Goal: Task Accomplishment & Management: Manage account settings

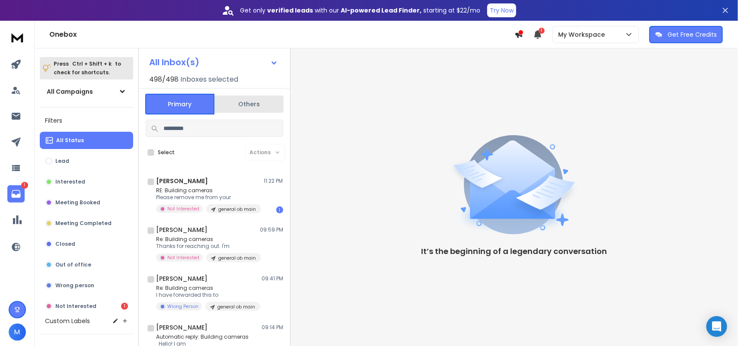
scroll to position [487, 0]
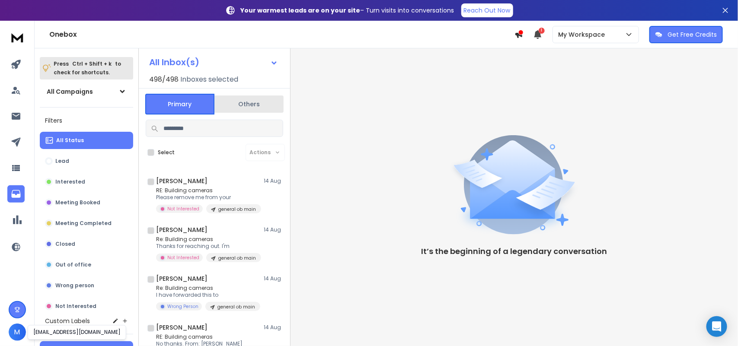
click at [16, 327] on span "M" at bounding box center [17, 332] width 17 height 17
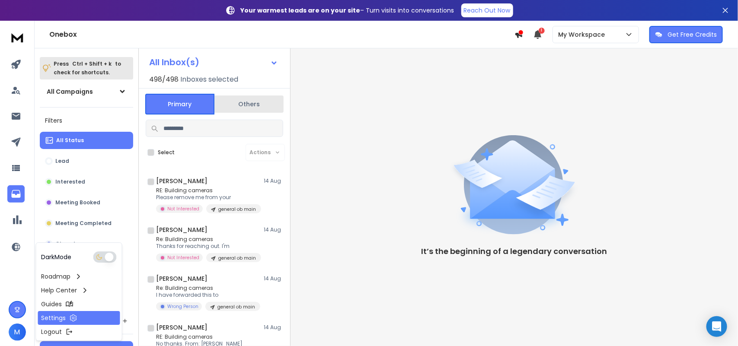
click at [54, 317] on p "Settings" at bounding box center [54, 318] width 25 height 9
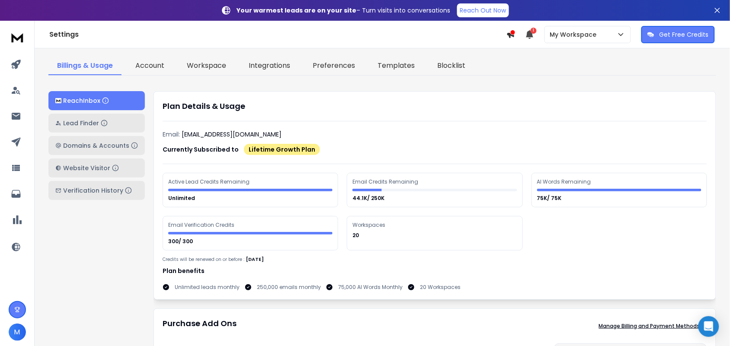
click at [450, 60] on link "Blocklist" at bounding box center [451, 66] width 45 height 18
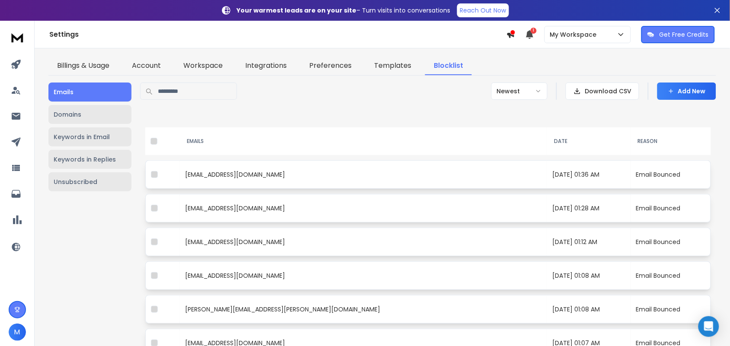
click at [699, 89] on p "Add New" at bounding box center [692, 91] width 28 height 9
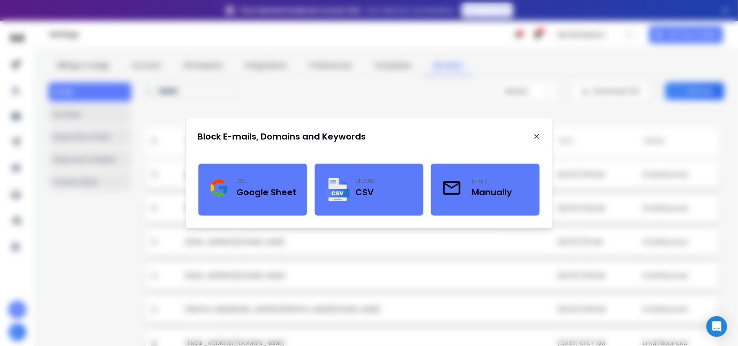
click at [343, 185] on rect at bounding box center [338, 190] width 24 height 24
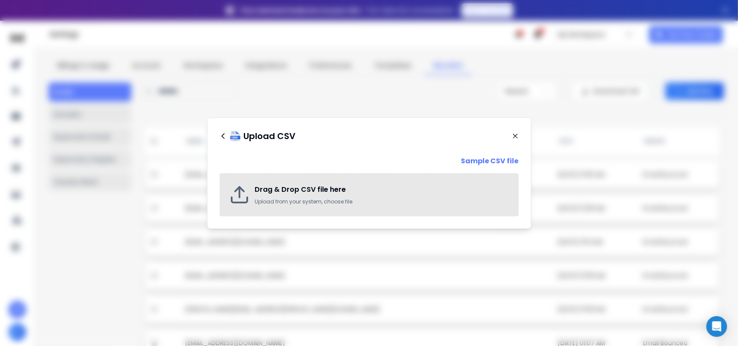
click at [343, 185] on h2 "Drag & Drop CSV file here" at bounding box center [382, 190] width 254 height 10
type input "**********"
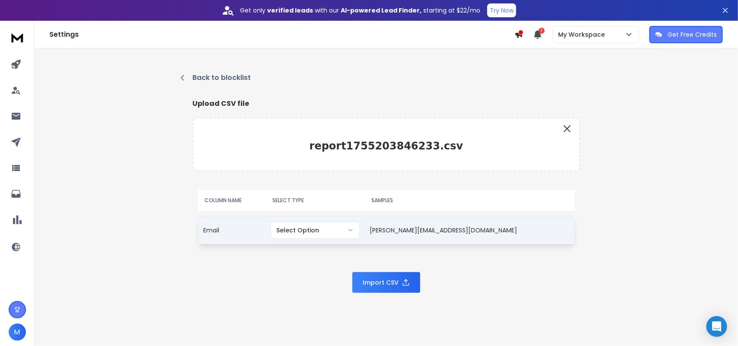
click at [327, 230] on button "Select Option" at bounding box center [315, 230] width 89 height 17
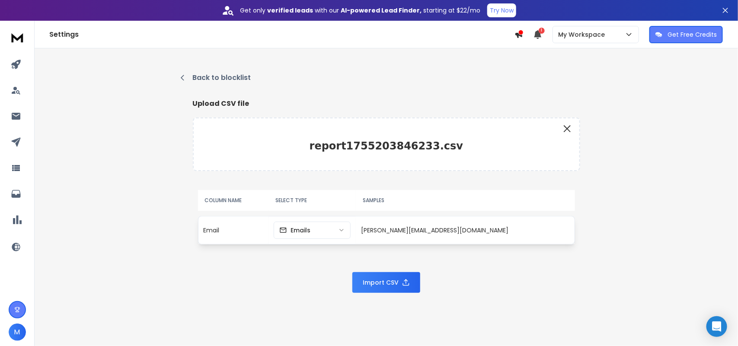
click at [379, 280] on button "Import CSV" at bounding box center [387, 282] width 68 height 21
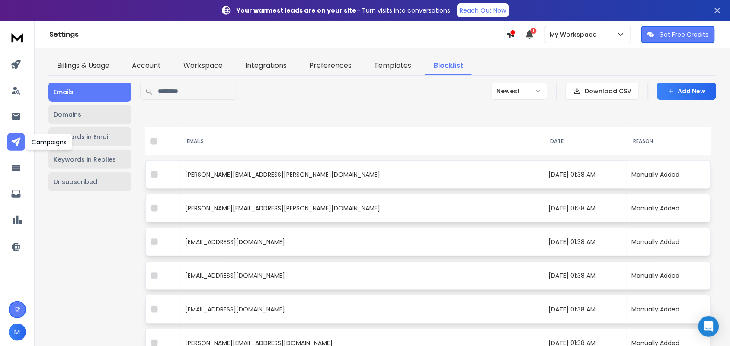
click at [16, 139] on icon at bounding box center [16, 142] width 10 height 10
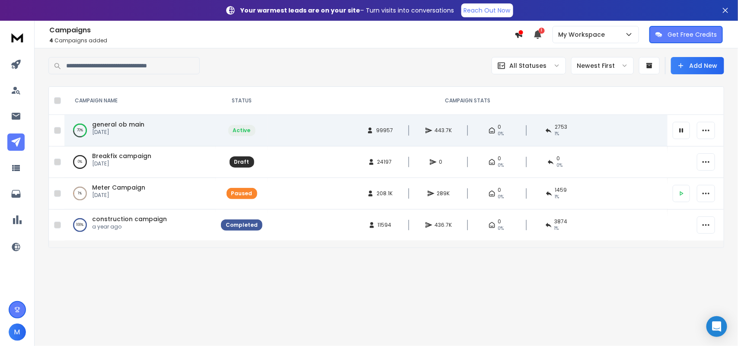
click at [120, 130] on p "2 months ago" at bounding box center [118, 132] width 52 height 7
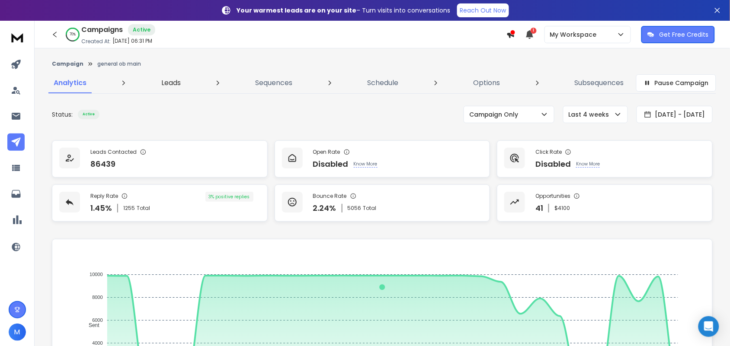
click at [175, 82] on p "Leads" at bounding box center [170, 83] width 19 height 10
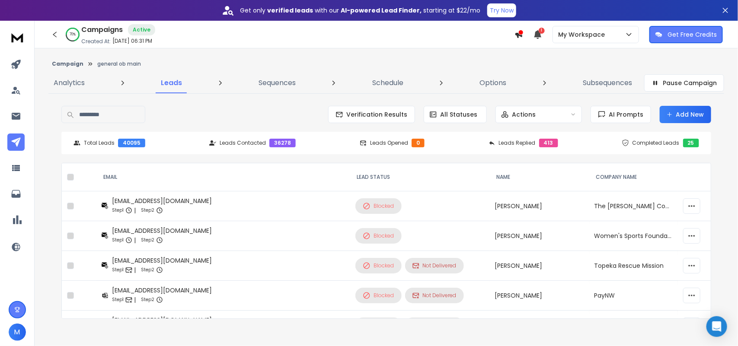
click at [690, 111] on button "Add New" at bounding box center [685, 114] width 51 height 17
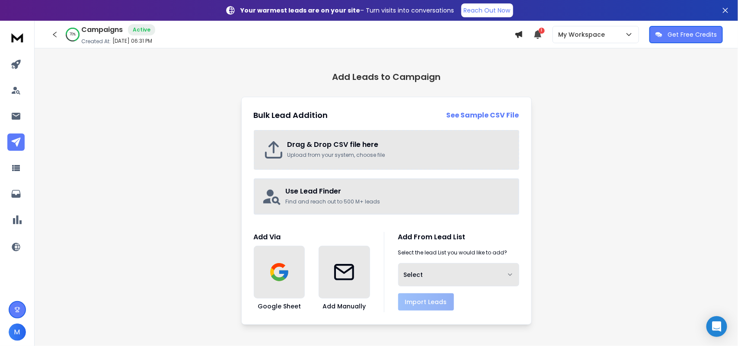
click at [356, 155] on p "Upload from your system, choose file" at bounding box center [399, 155] width 222 height 7
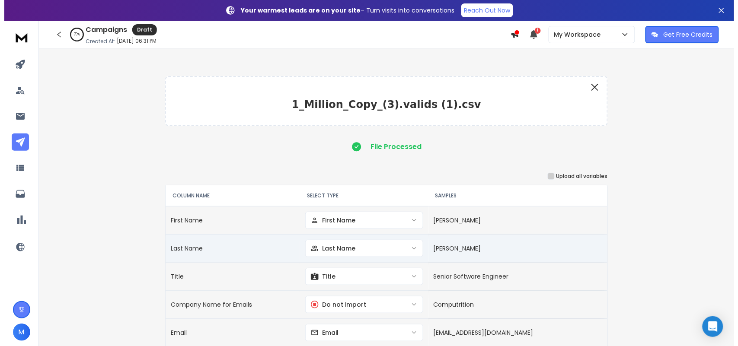
scroll to position [54, 0]
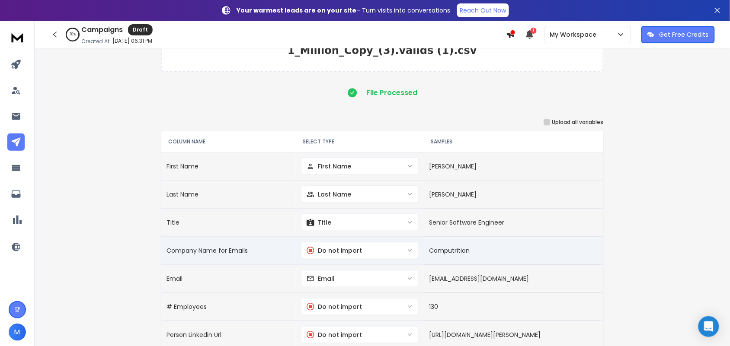
click at [338, 252] on div "Do not import" at bounding box center [334, 251] width 55 height 9
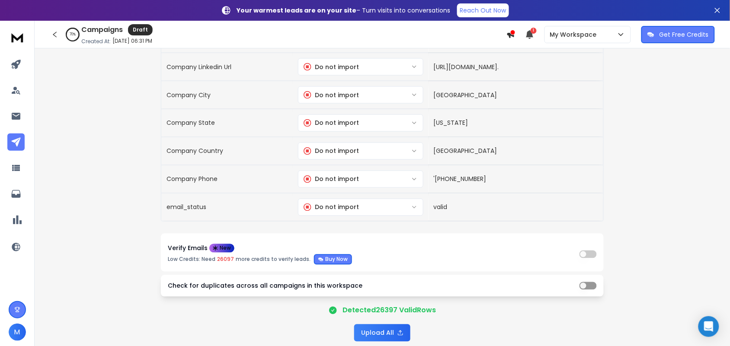
scroll to position [388, 0]
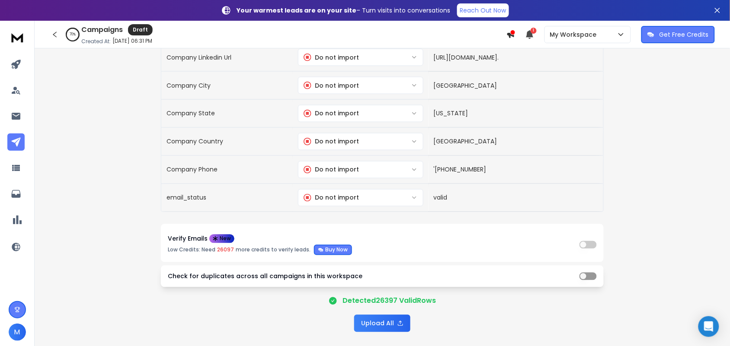
click at [387, 323] on button "Upload All" at bounding box center [382, 323] width 56 height 17
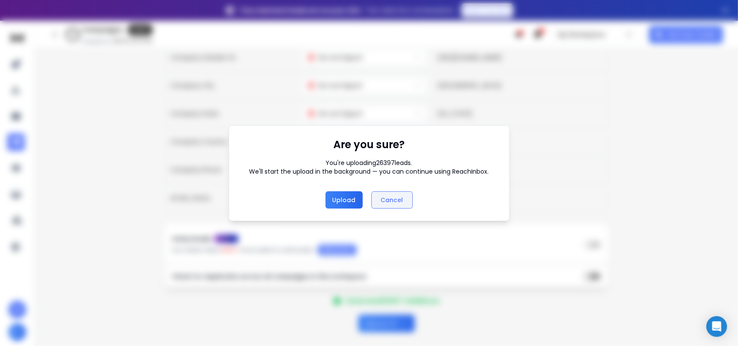
click at [345, 199] on button "Upload" at bounding box center [344, 200] width 37 height 17
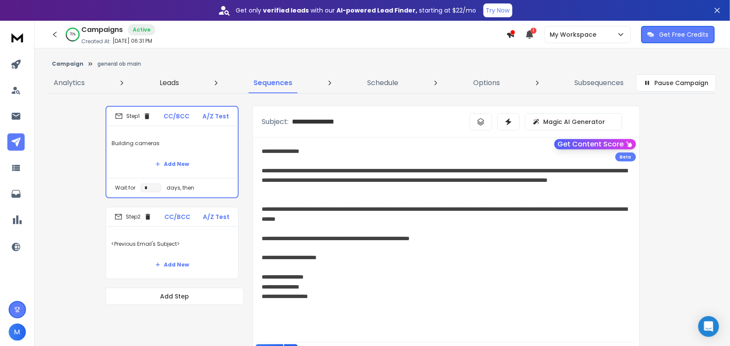
click at [163, 82] on p "Leads" at bounding box center [169, 83] width 19 height 10
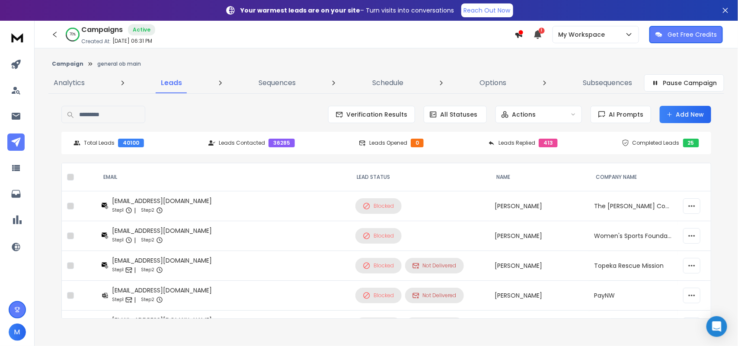
click at [343, 53] on div "Campaign general ob main Analytics Leads Sequences Schedule Options Subsequence…" at bounding box center [387, 185] width 704 height 274
